Goal: Task Accomplishment & Management: Manage account settings

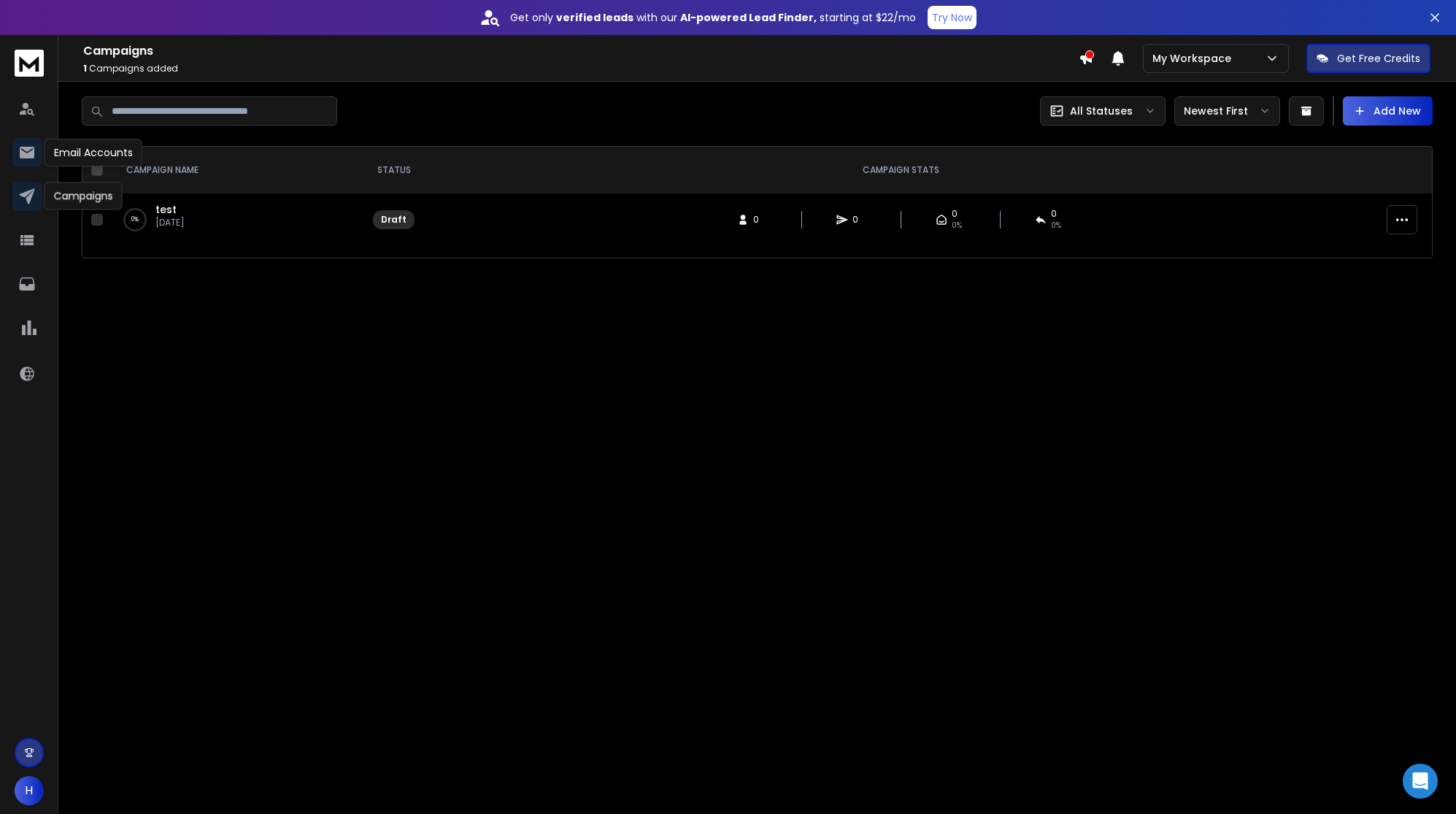
click at [30, 156] on icon at bounding box center [27, 153] width 15 height 11
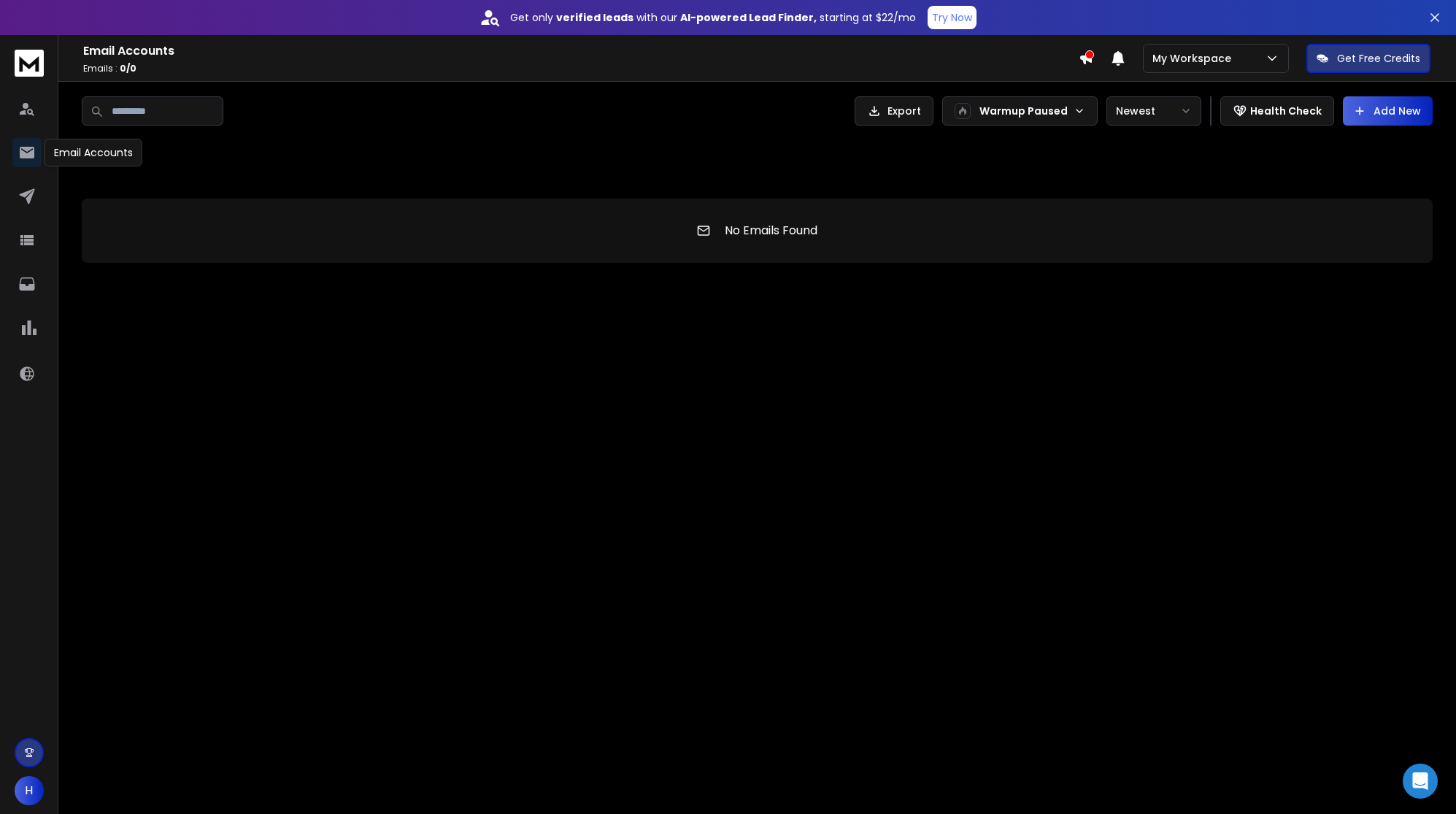
click at [25, 147] on icon at bounding box center [27, 153] width 15 height 11
click at [1260, 62] on div "My Workspace" at bounding box center [1216, 58] width 127 height 15
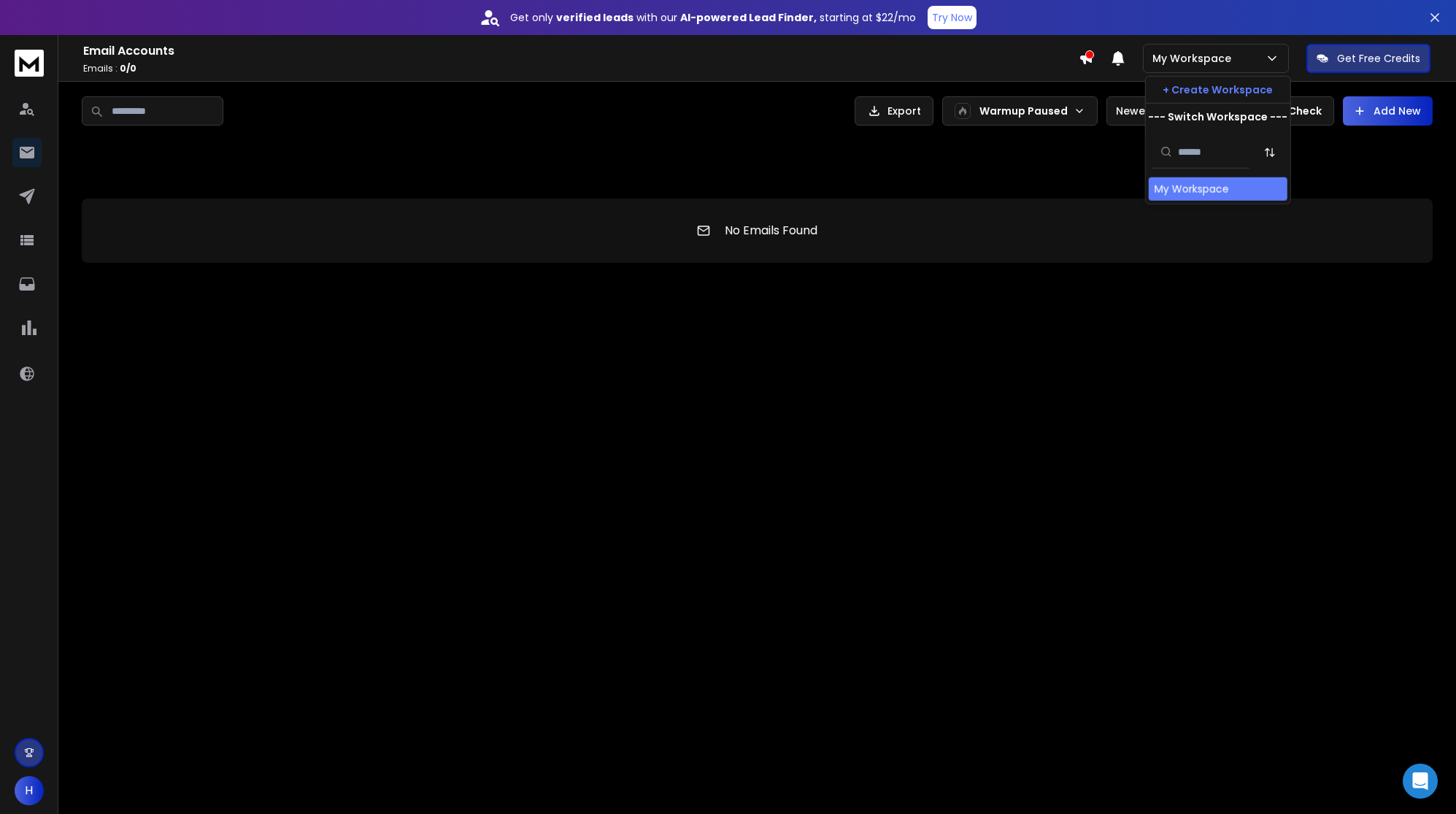
click at [1029, 163] on div "No Emails Found" at bounding box center [758, 201] width 1351 height 122
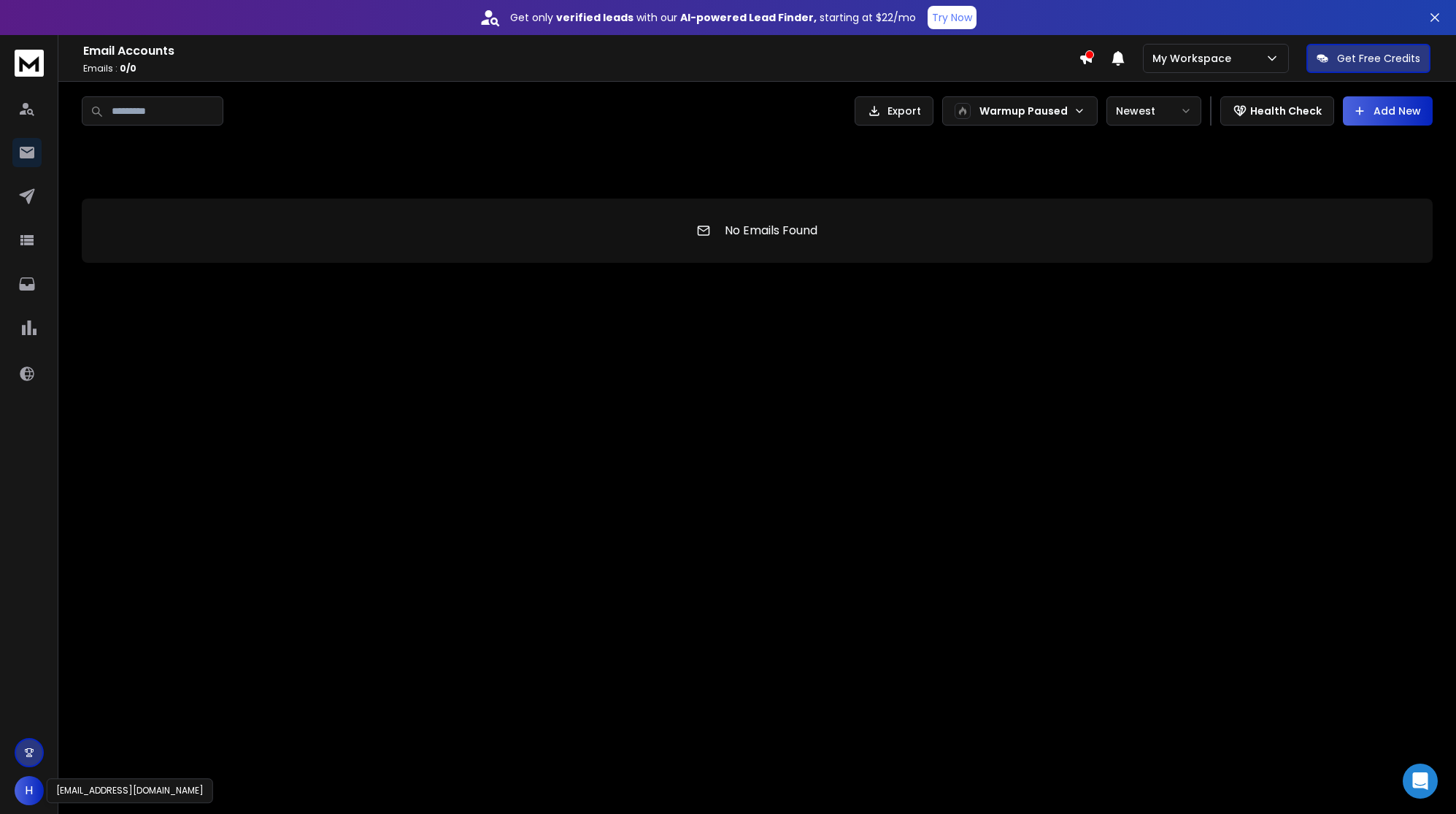
click at [33, 786] on span "H" at bounding box center [30, 790] width 30 height 30
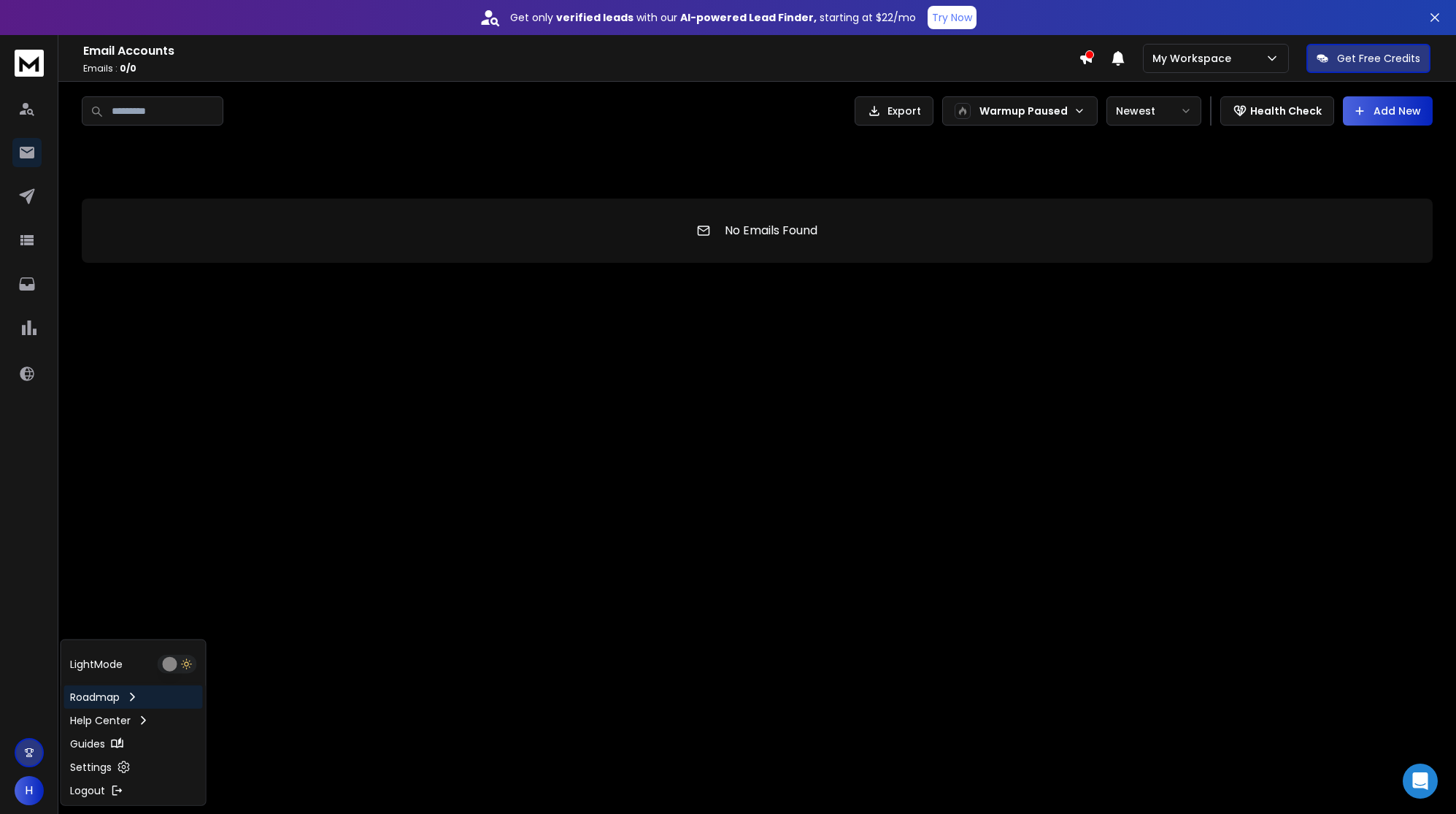
click at [150, 521] on div "Get only verified leads with our AI-powered Lead Finder, starting at $22/mo Try…" at bounding box center [728, 407] width 1456 height 814
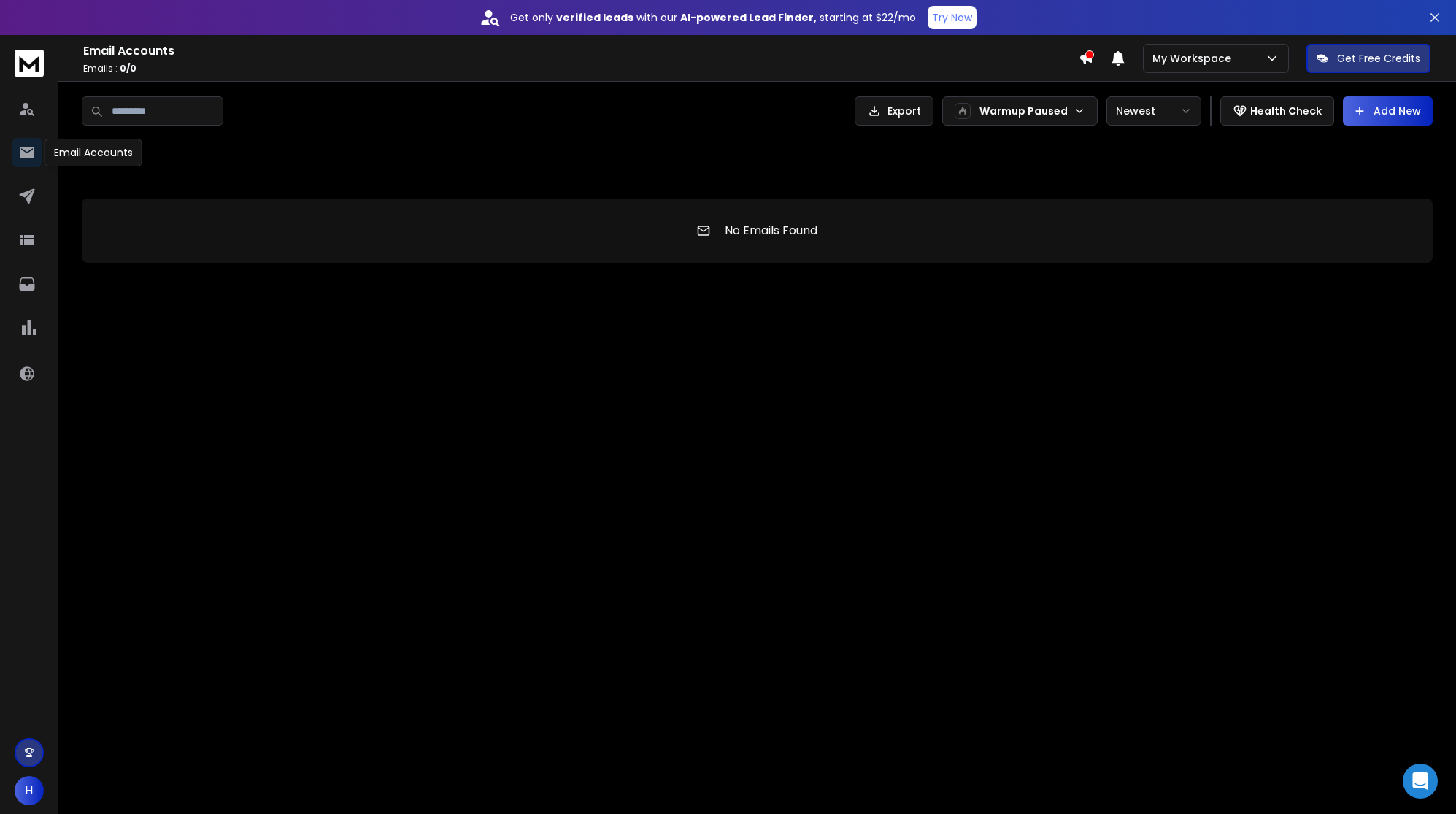
click at [30, 154] on icon at bounding box center [27, 153] width 15 height 11
click at [1252, 55] on div "My Workspace" at bounding box center [1216, 58] width 127 height 15
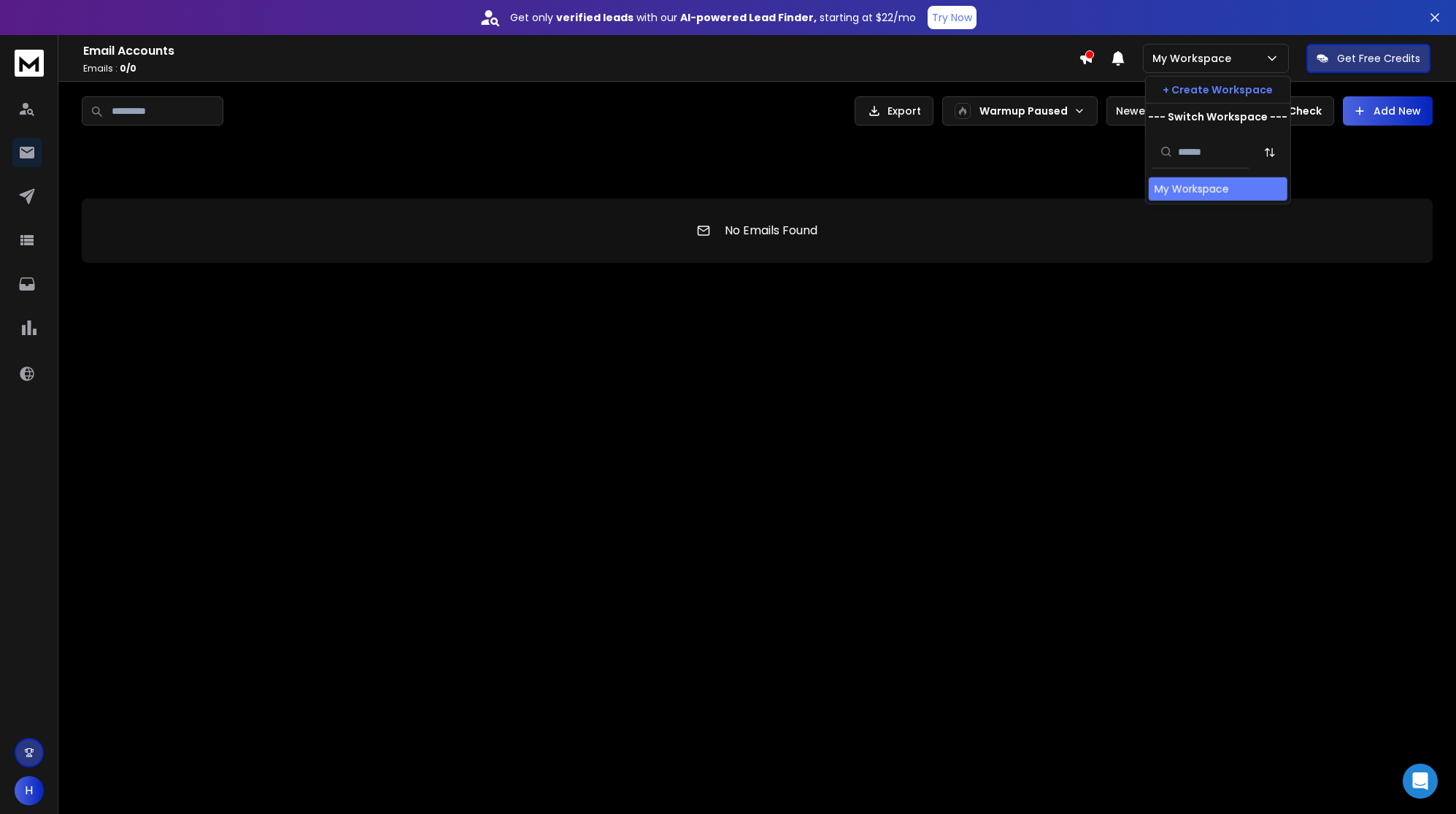
click at [1048, 159] on div "No Emails Found" at bounding box center [758, 201] width 1351 height 122
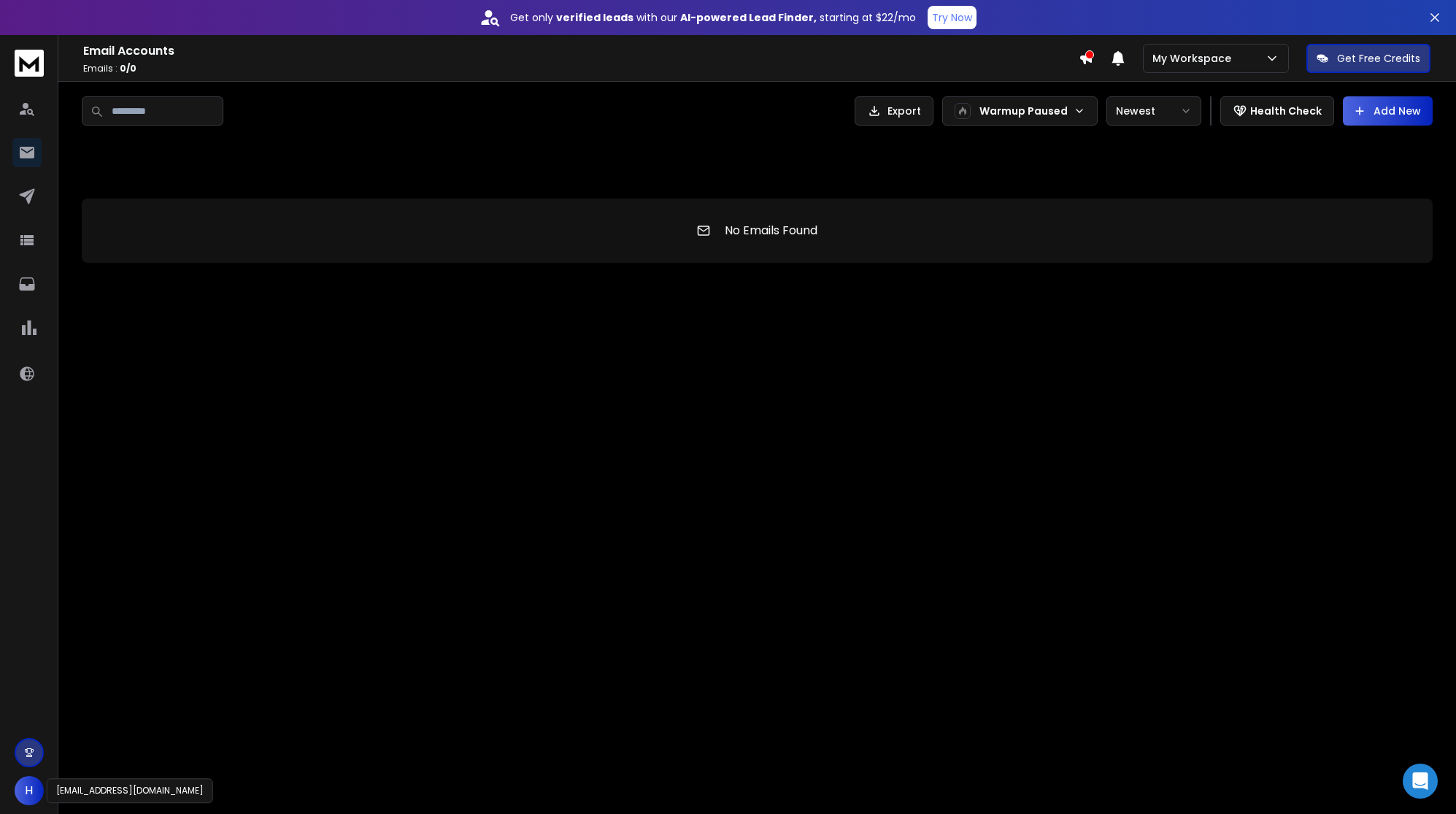
click at [32, 781] on span "H" at bounding box center [30, 790] width 30 height 30
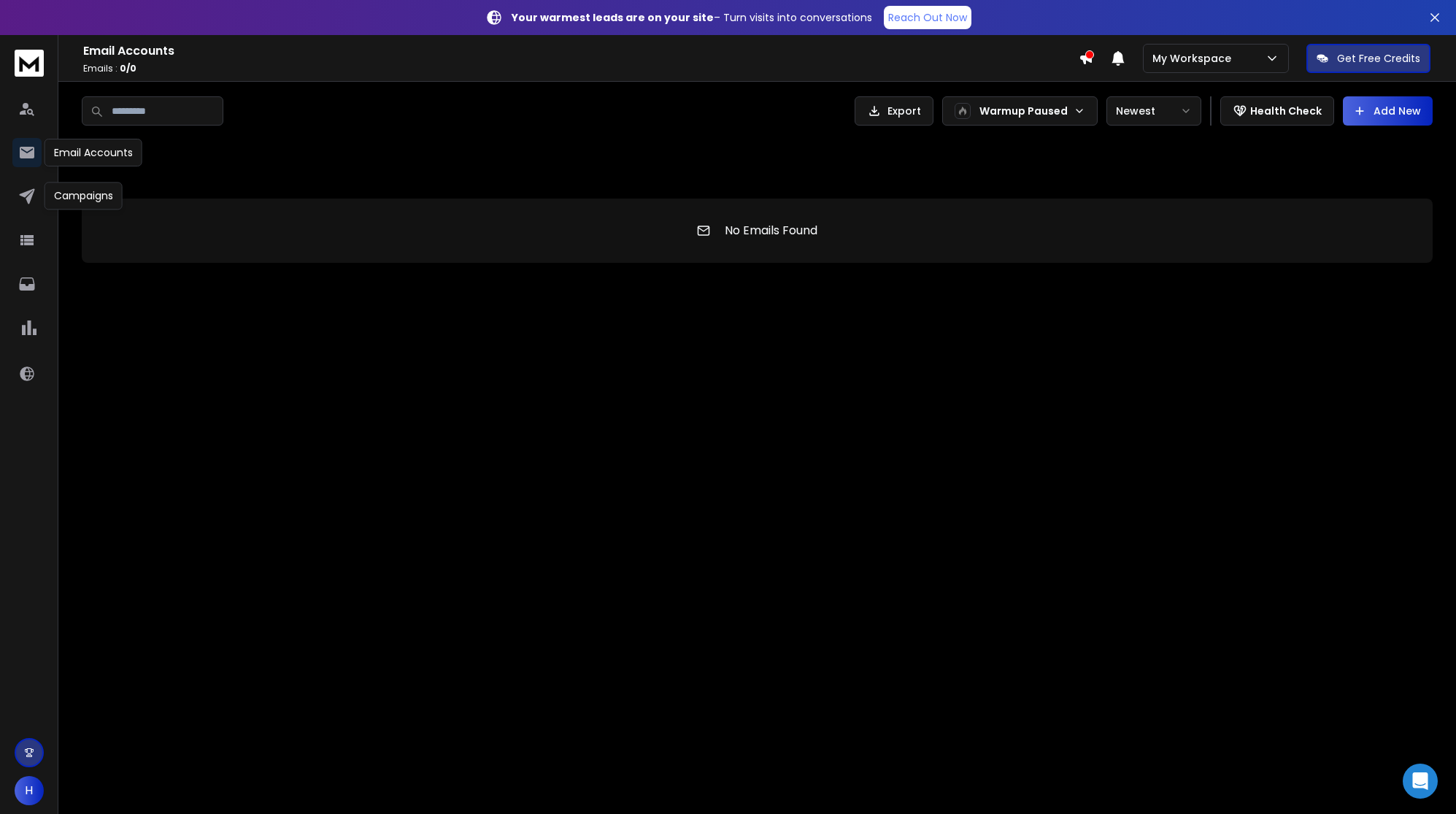
click at [25, 163] on link at bounding box center [27, 153] width 30 height 30
click at [35, 200] on icon at bounding box center [26, 195] width 17 height 17
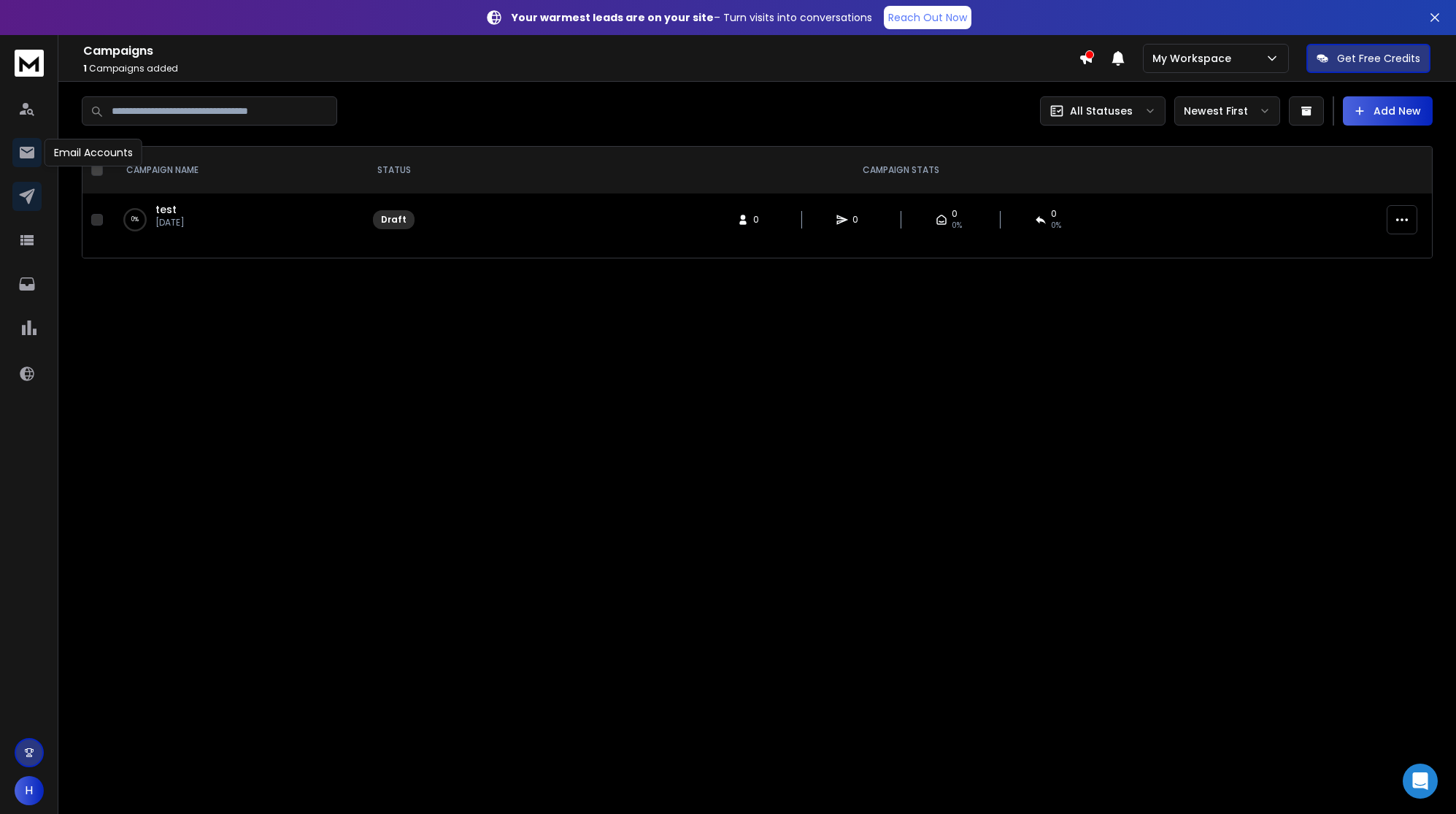
click at [26, 154] on icon at bounding box center [27, 153] width 15 height 11
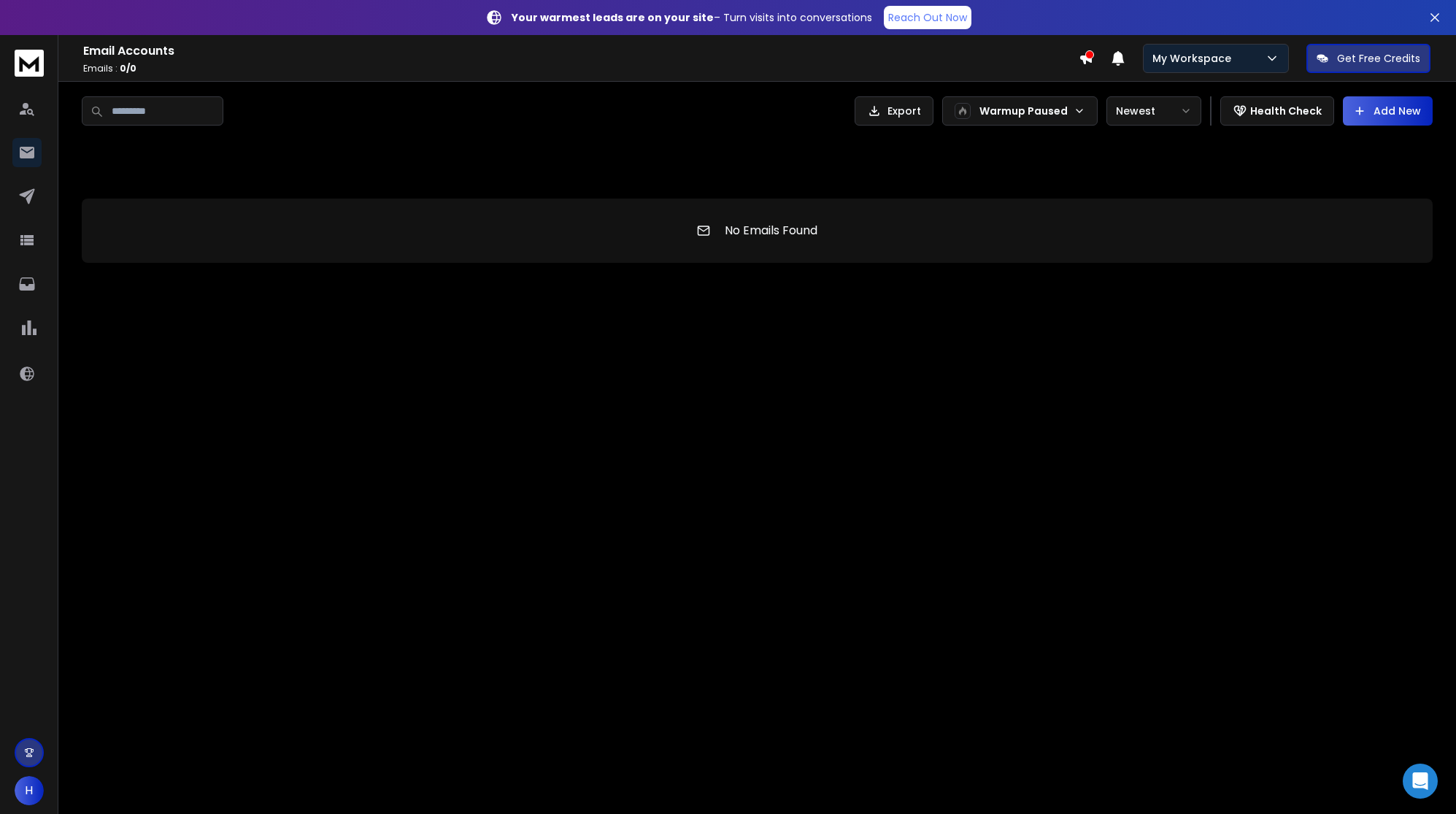
click at [1217, 49] on button "My Workspace" at bounding box center [1216, 58] width 146 height 30
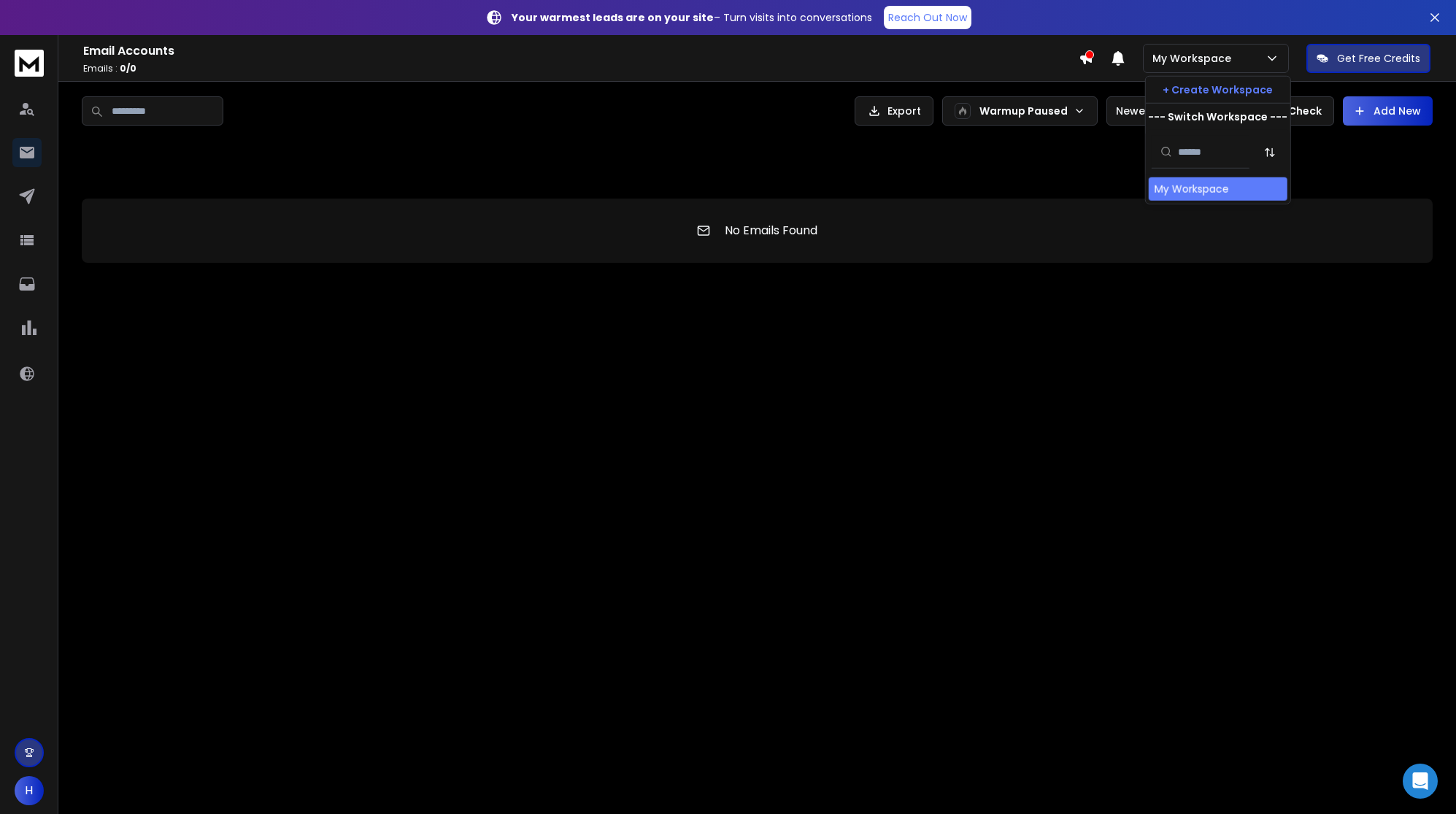
click at [1195, 183] on div "My Workspace" at bounding box center [1191, 189] width 75 height 15
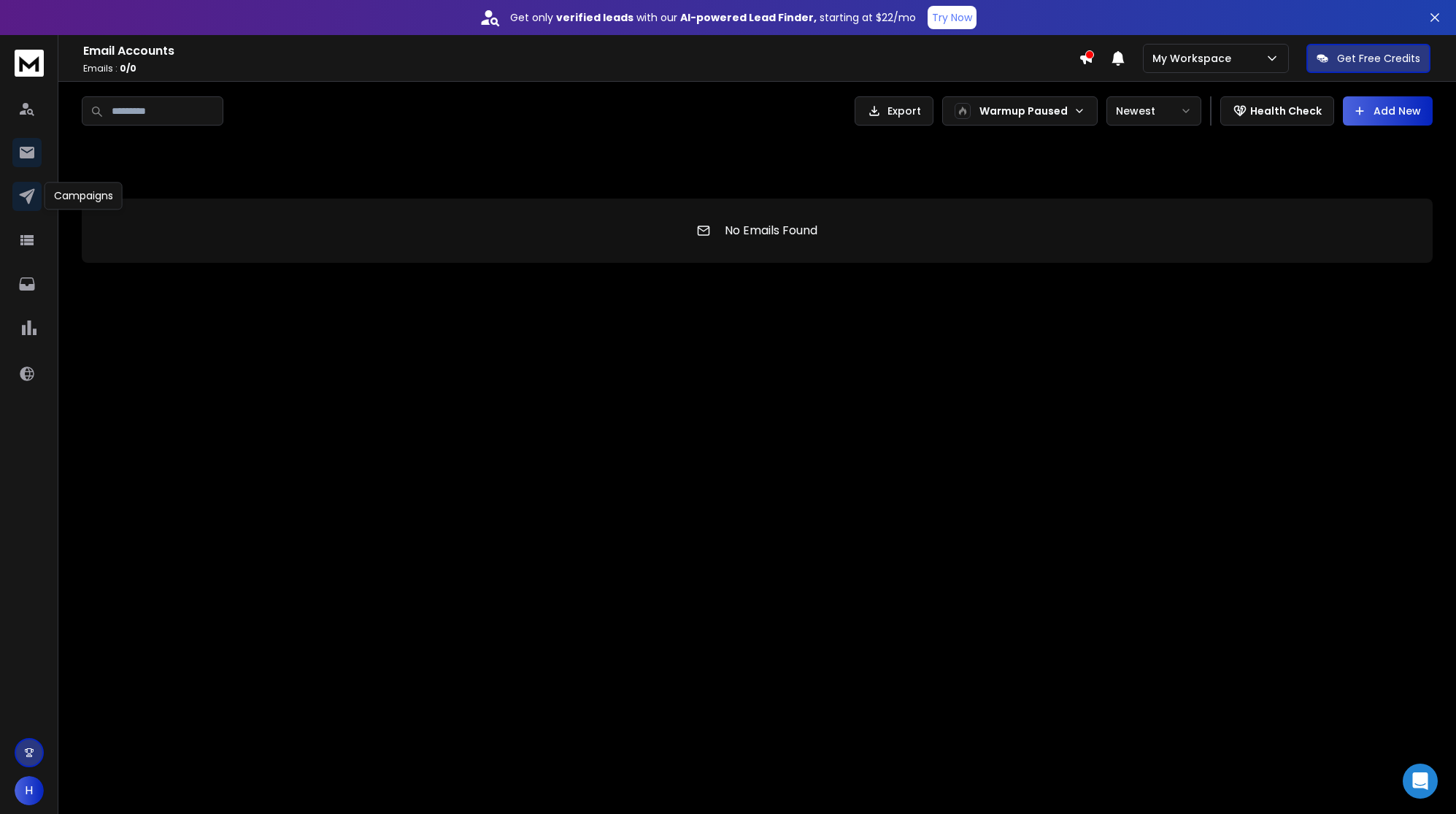
click at [27, 187] on icon at bounding box center [26, 195] width 17 height 17
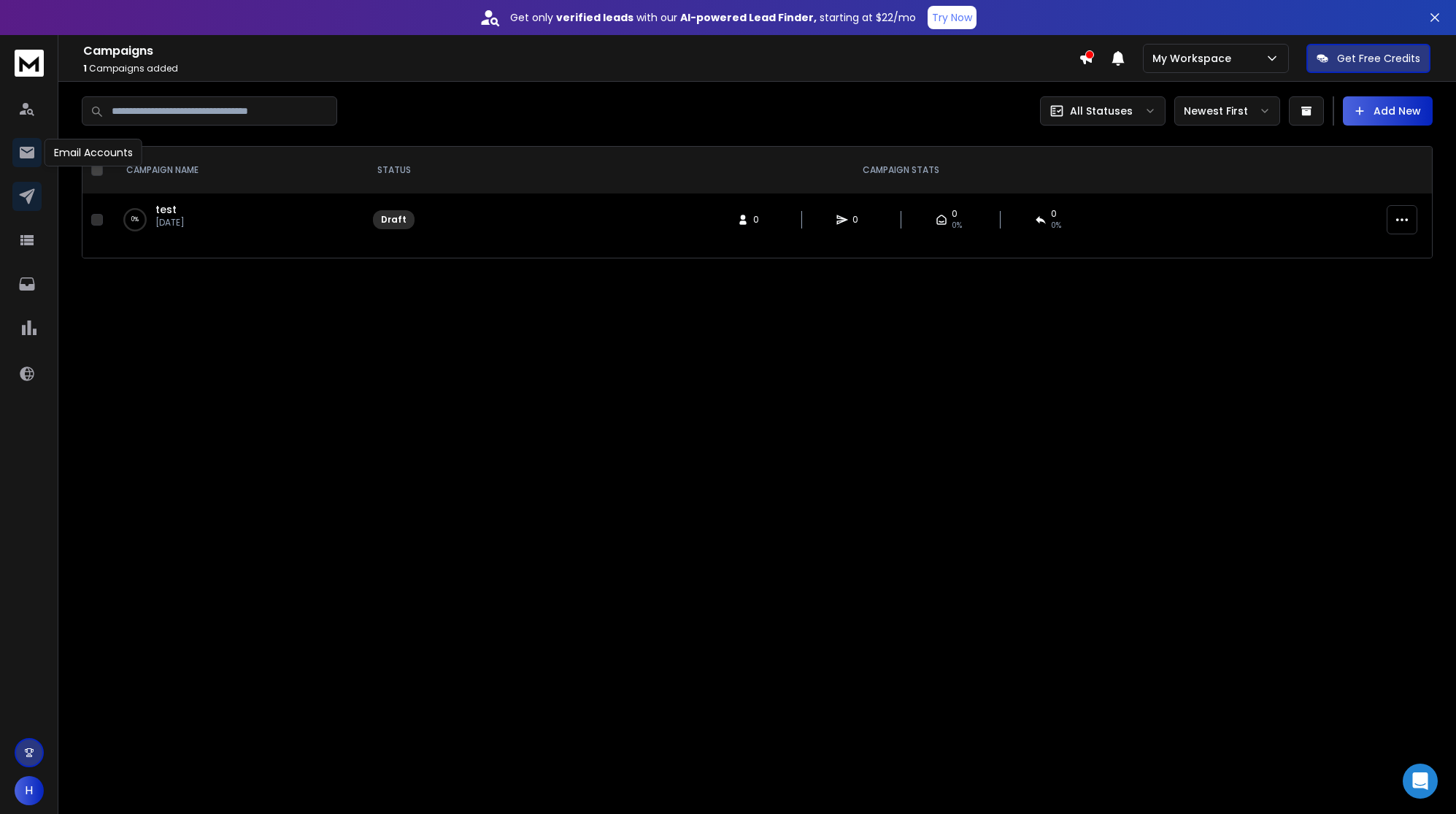
click at [25, 157] on icon at bounding box center [27, 153] width 15 height 11
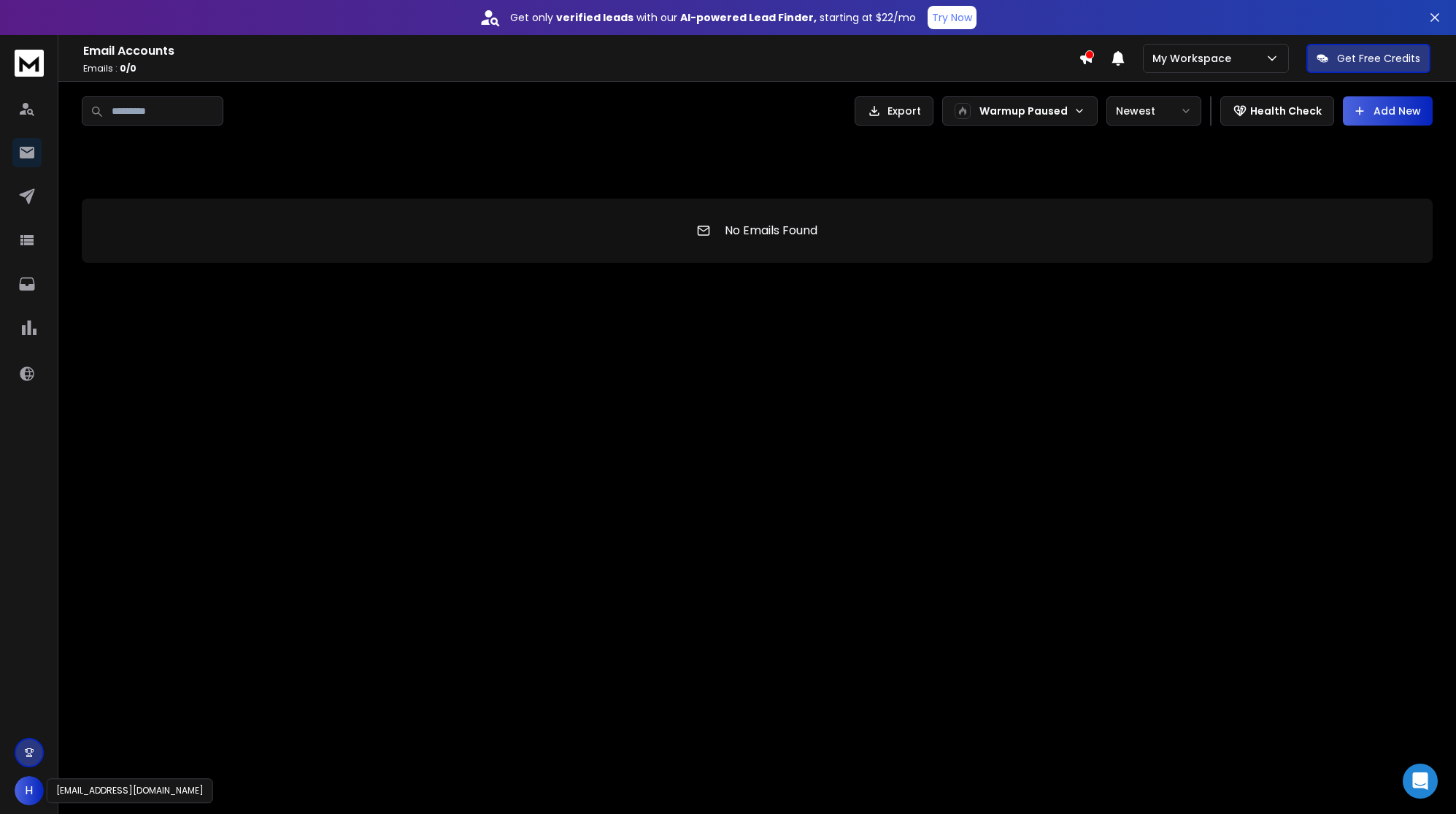
click at [24, 789] on span "H" at bounding box center [30, 790] width 30 height 30
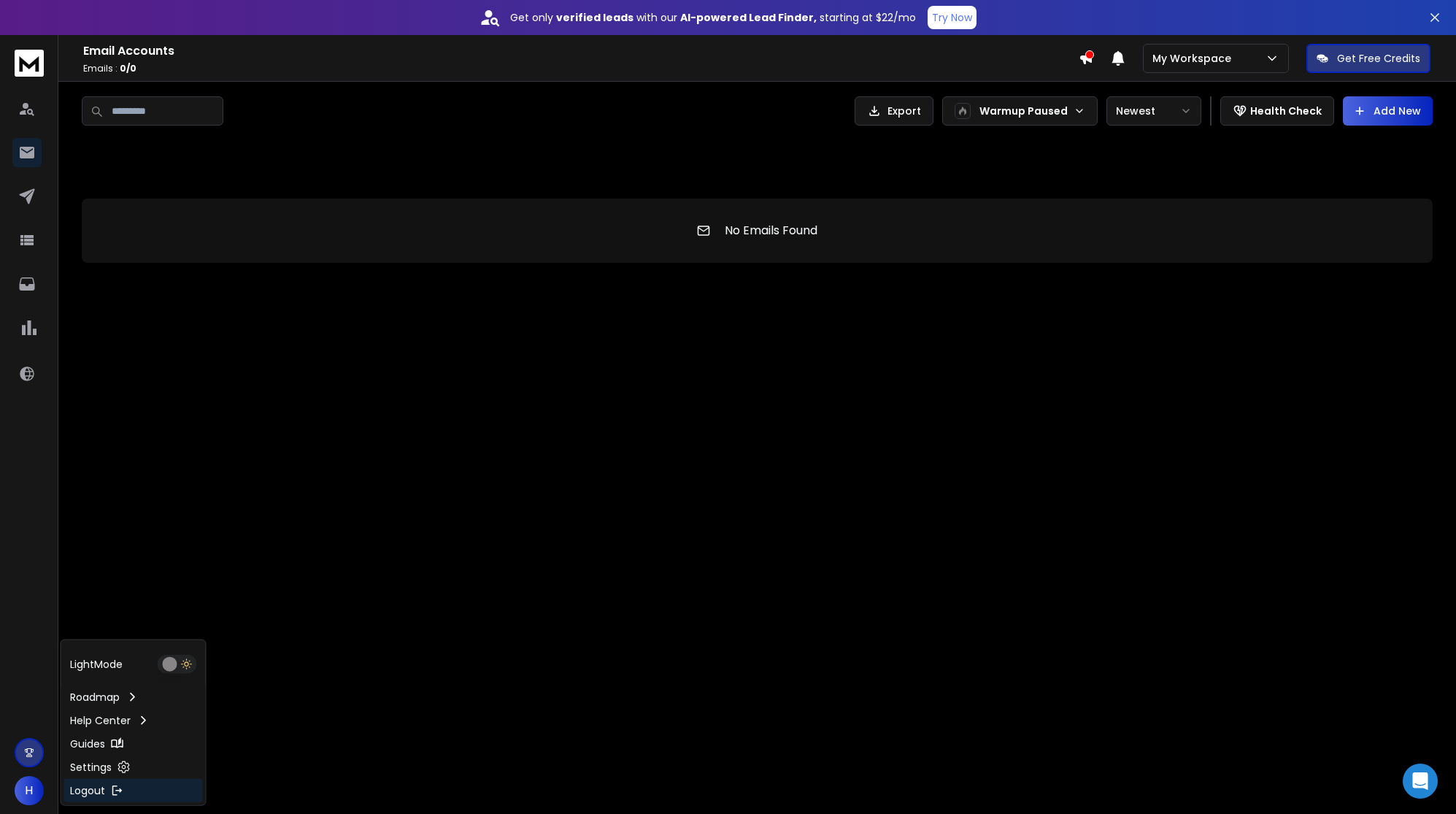
click at [99, 788] on p "Logout" at bounding box center [87, 790] width 35 height 15
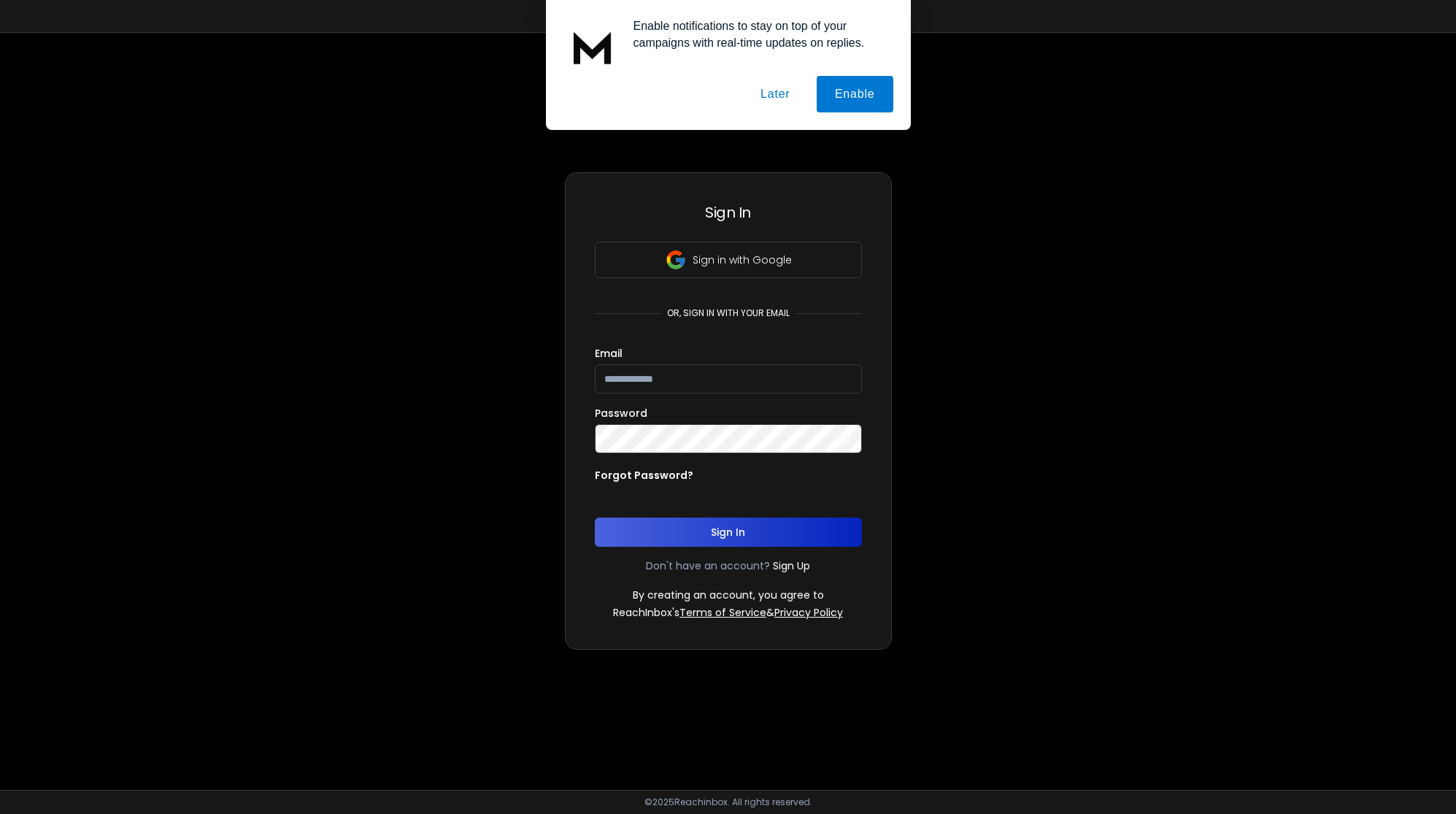
click at [781, 91] on button "Later" at bounding box center [776, 94] width 66 height 36
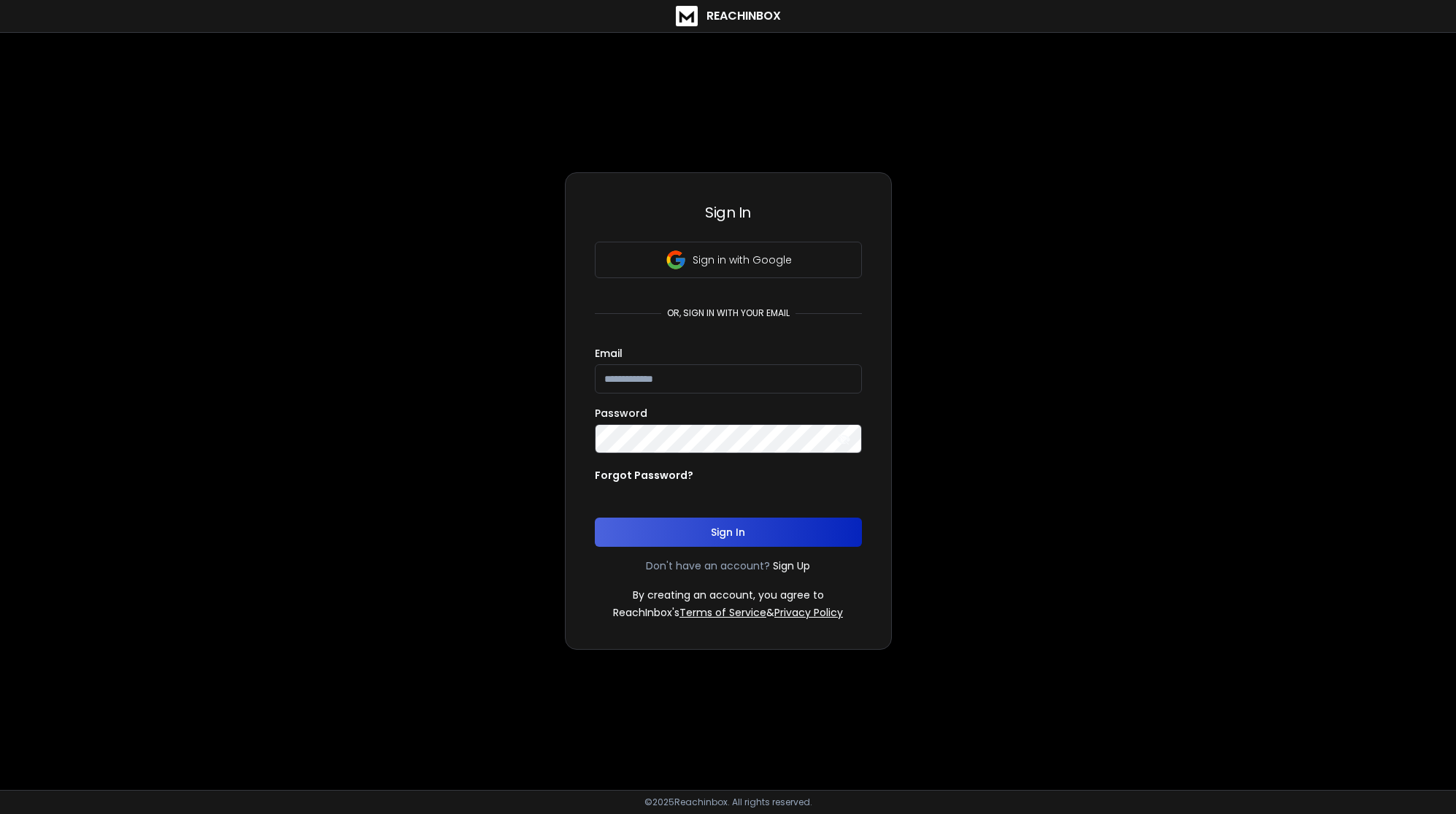
click at [685, 375] on input "email" at bounding box center [728, 379] width 267 height 30
type input "**********"
click at [730, 525] on button "Sign In" at bounding box center [728, 532] width 267 height 30
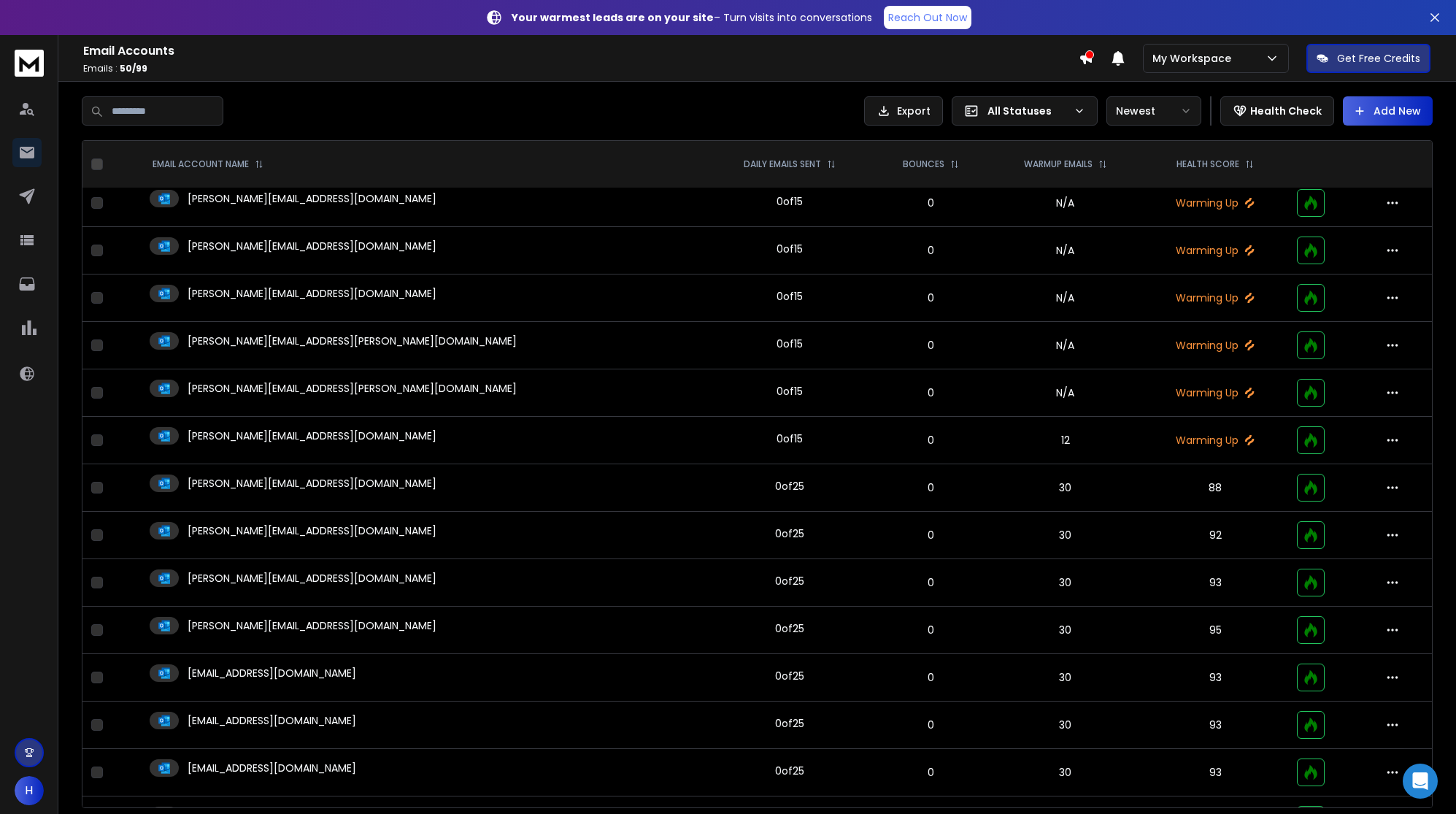
scroll to position [11, 0]
